Goal: Communication & Community: Answer question/provide support

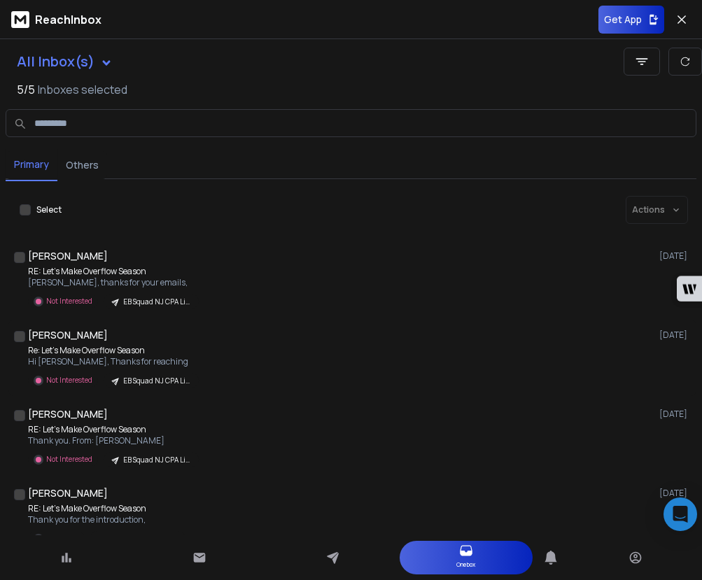
click at [243, 362] on div "Re: Let’s Make Overflow Season Hi [PERSON_NAME], Thanks for reaching Not Intere…" at bounding box center [359, 366] width 662 height 43
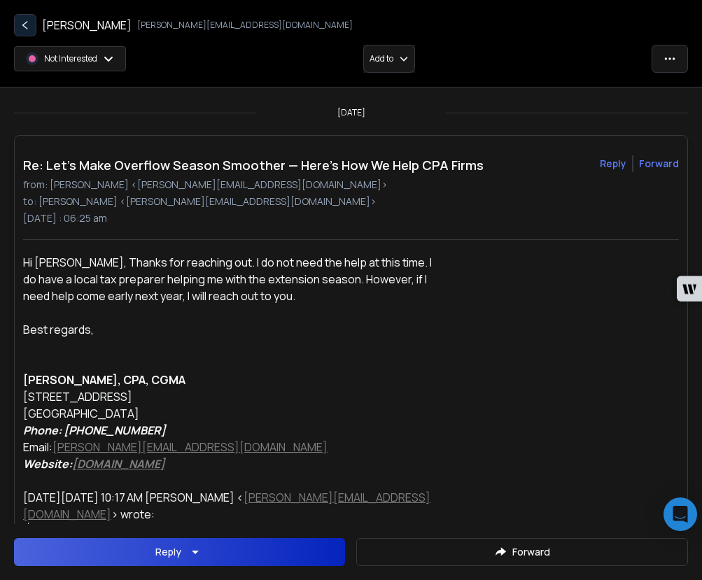
click at [22, 27] on icon at bounding box center [25, 25] width 11 height 11
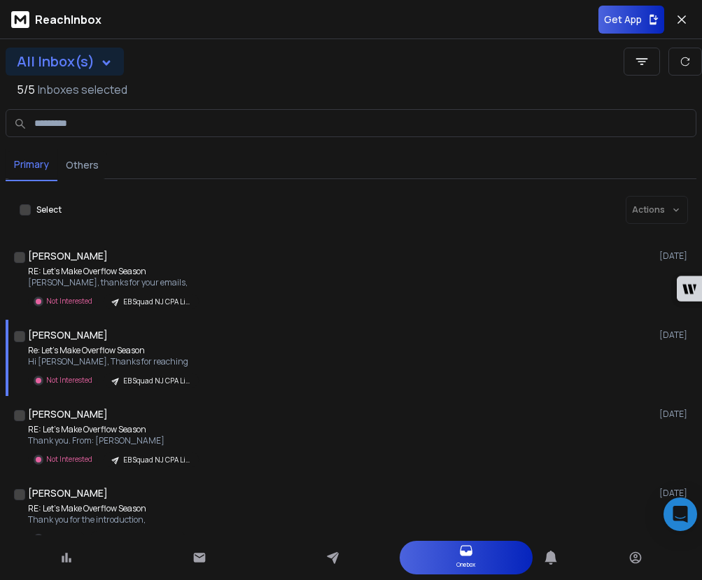
click at [61, 65] on h1 "All Inbox(s)" at bounding box center [56, 62] width 78 height 14
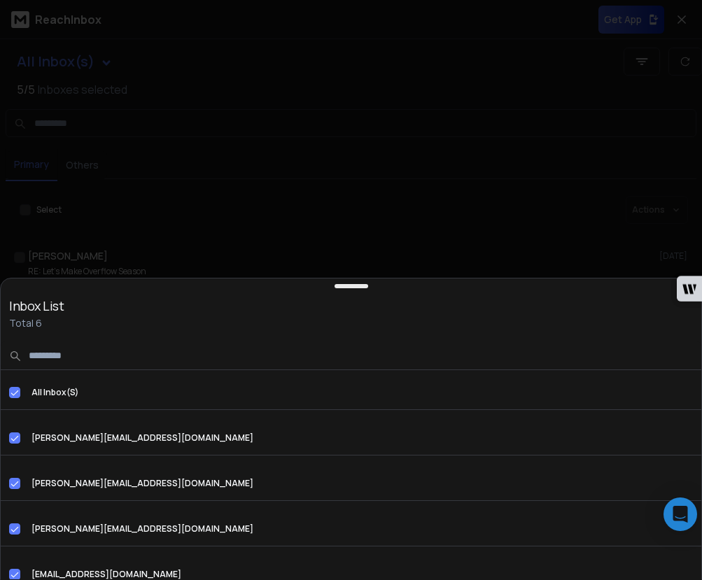
click at [146, 208] on div at bounding box center [351, 290] width 702 height 580
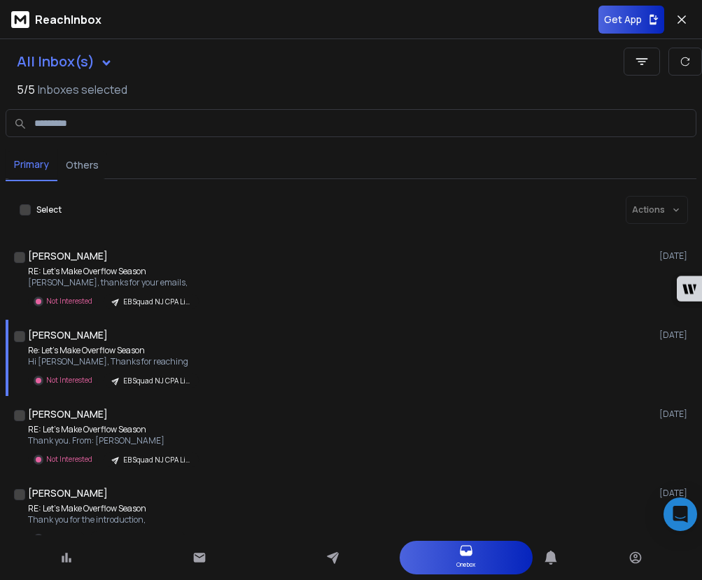
click at [650, 214] on div "Actions" at bounding box center [656, 210] width 62 height 28
click at [628, 58] on button at bounding box center [641, 62] width 36 height 28
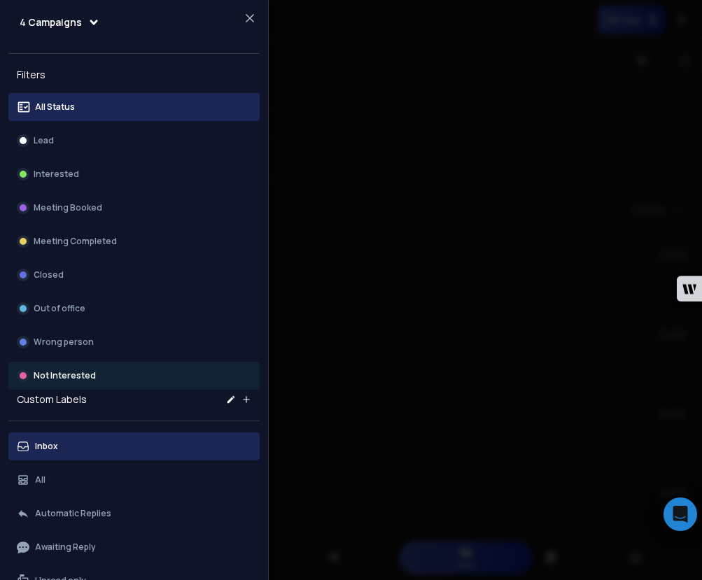
scroll to position [138, 0]
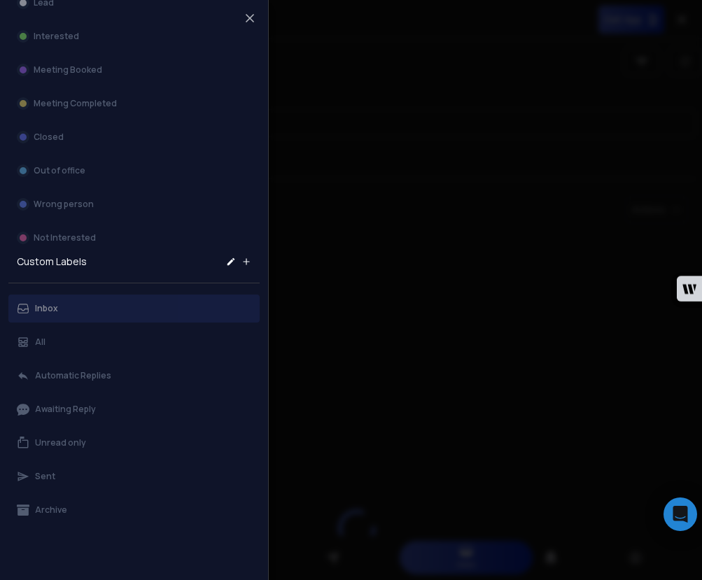
click at [87, 339] on div "Inbox All Automatic Replies Awaiting Reply Unread only Sent Archive" at bounding box center [133, 409] width 251 height 229
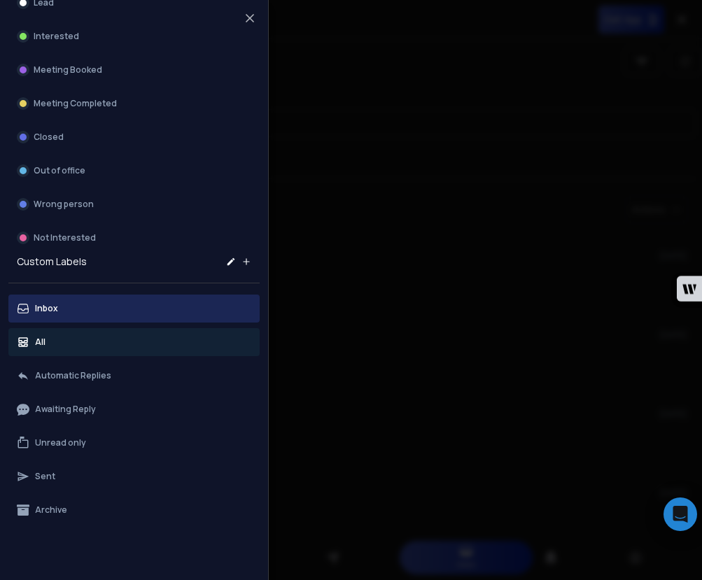
click at [43, 346] on p "All" at bounding box center [40, 341] width 10 height 11
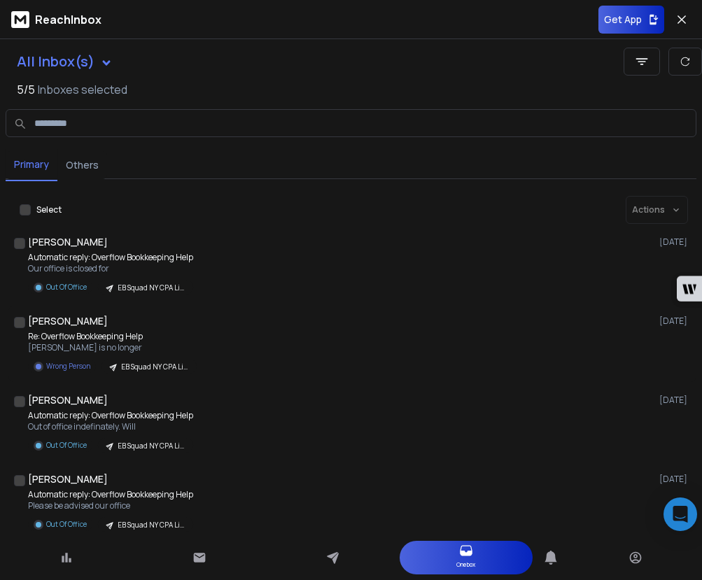
click at [66, 317] on h1 "[PERSON_NAME]" at bounding box center [68, 321] width 80 height 14
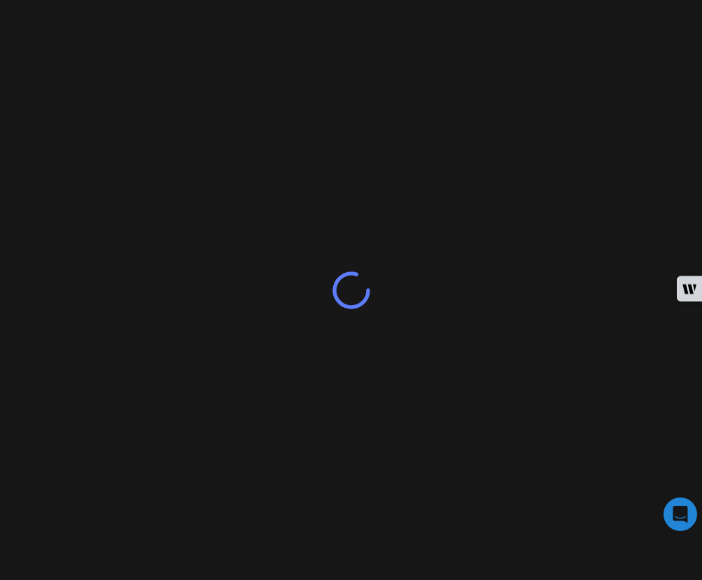
scroll to position [17, 0]
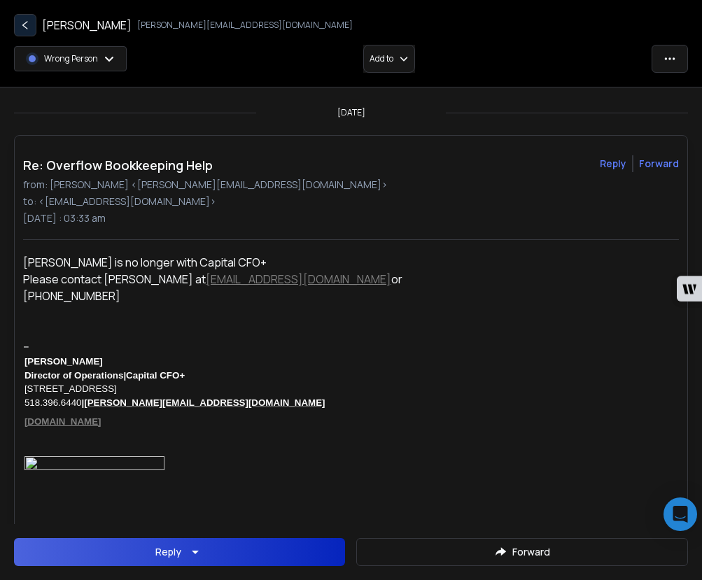
click at [17, 21] on button at bounding box center [25, 25] width 22 height 22
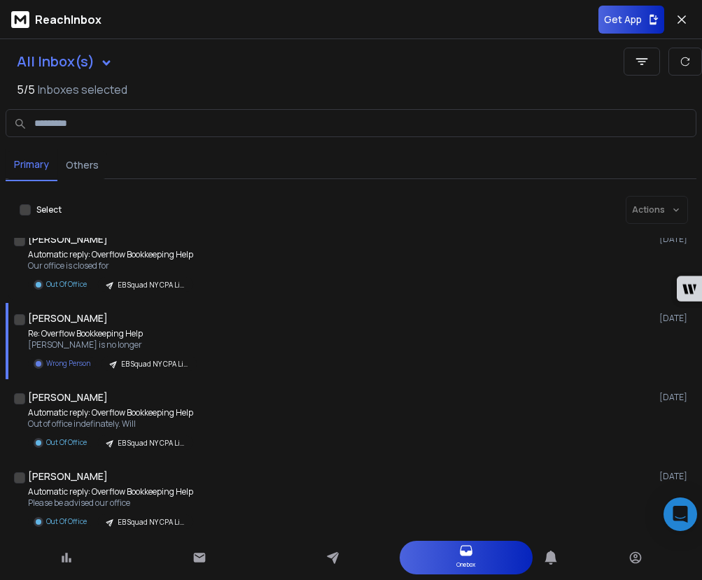
click at [86, 245] on h1 "[PERSON_NAME]" at bounding box center [68, 239] width 80 height 14
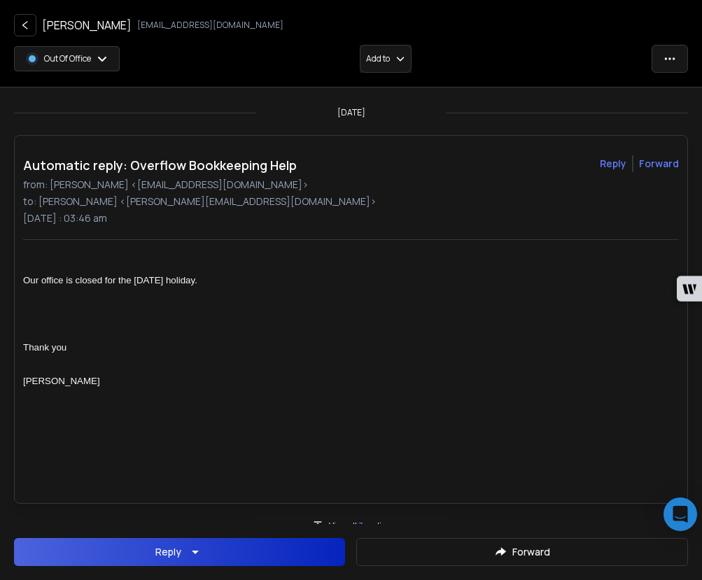
click at [87, 288] on div "Our office is closed for the [DATE] holiday. Thank you [PERSON_NAME]" at bounding box center [227, 329] width 409 height 151
click at [24, 28] on icon at bounding box center [25, 25] width 11 height 11
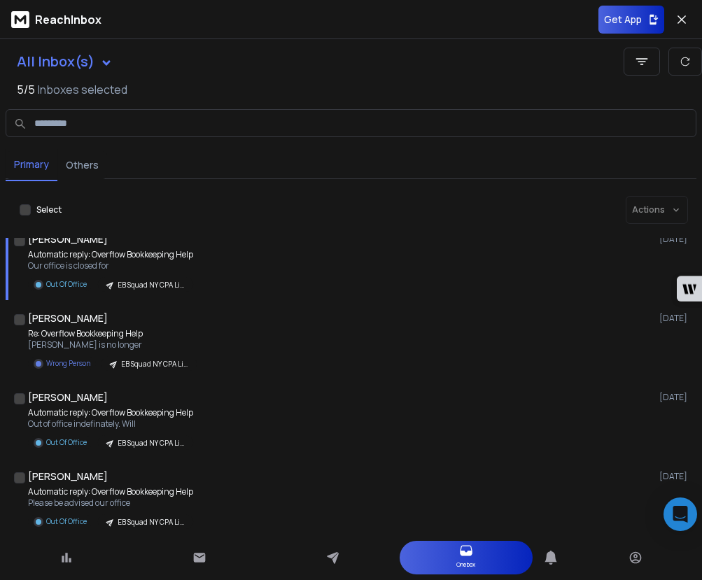
scroll to position [0, 0]
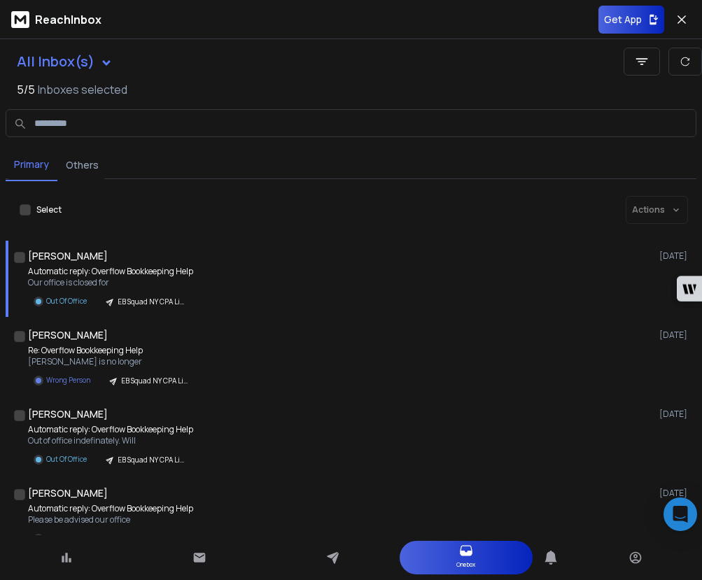
click at [87, 254] on h1 "[PERSON_NAME]" at bounding box center [68, 256] width 80 height 14
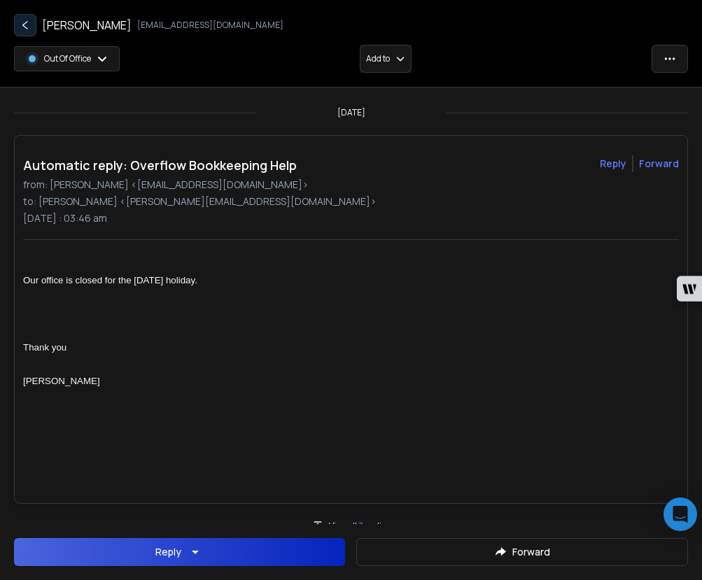
click at [23, 22] on icon at bounding box center [25, 25] width 11 height 11
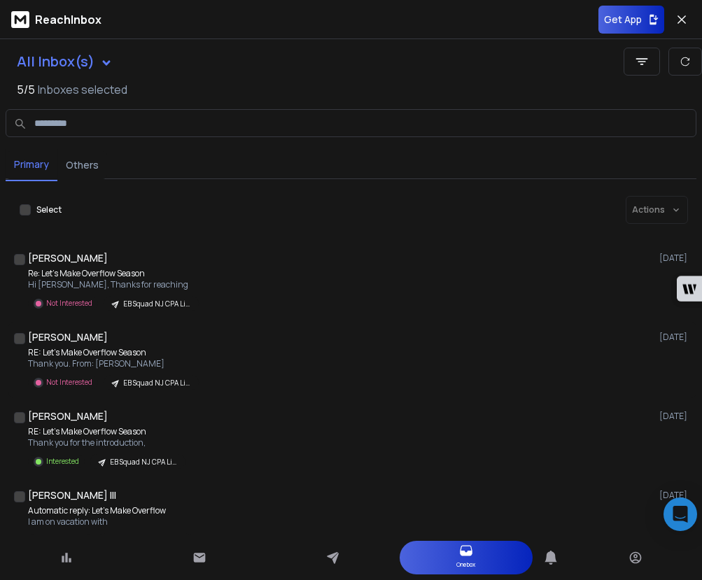
scroll to position [560, 0]
